Goal: Navigation & Orientation: Find specific page/section

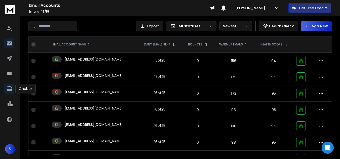
click at [9, 87] on icon at bounding box center [9, 89] width 6 height 6
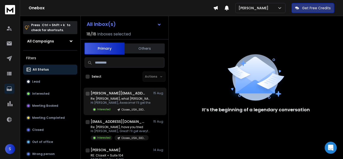
click at [120, 99] on p "Re: Guido, what BONAPARTE might" at bounding box center [121, 99] width 60 height 4
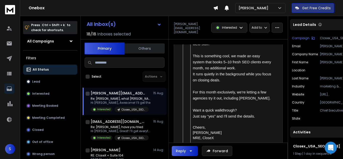
scroll to position [4, 0]
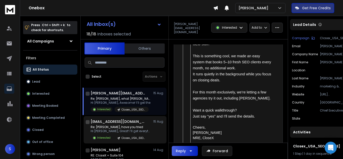
click at [119, 120] on h1 "haris@scalablemedia.io" at bounding box center [118, 121] width 55 height 5
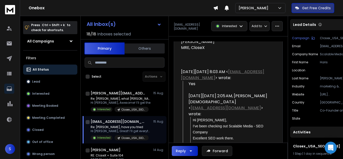
scroll to position [176, 0]
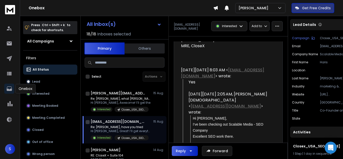
click at [10, 87] on icon at bounding box center [9, 89] width 6 height 6
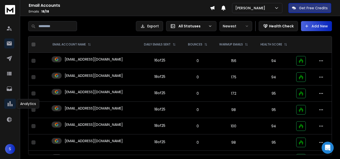
click at [12, 103] on icon at bounding box center [10, 104] width 8 height 8
